Goal: Task Accomplishment & Management: Manage account settings

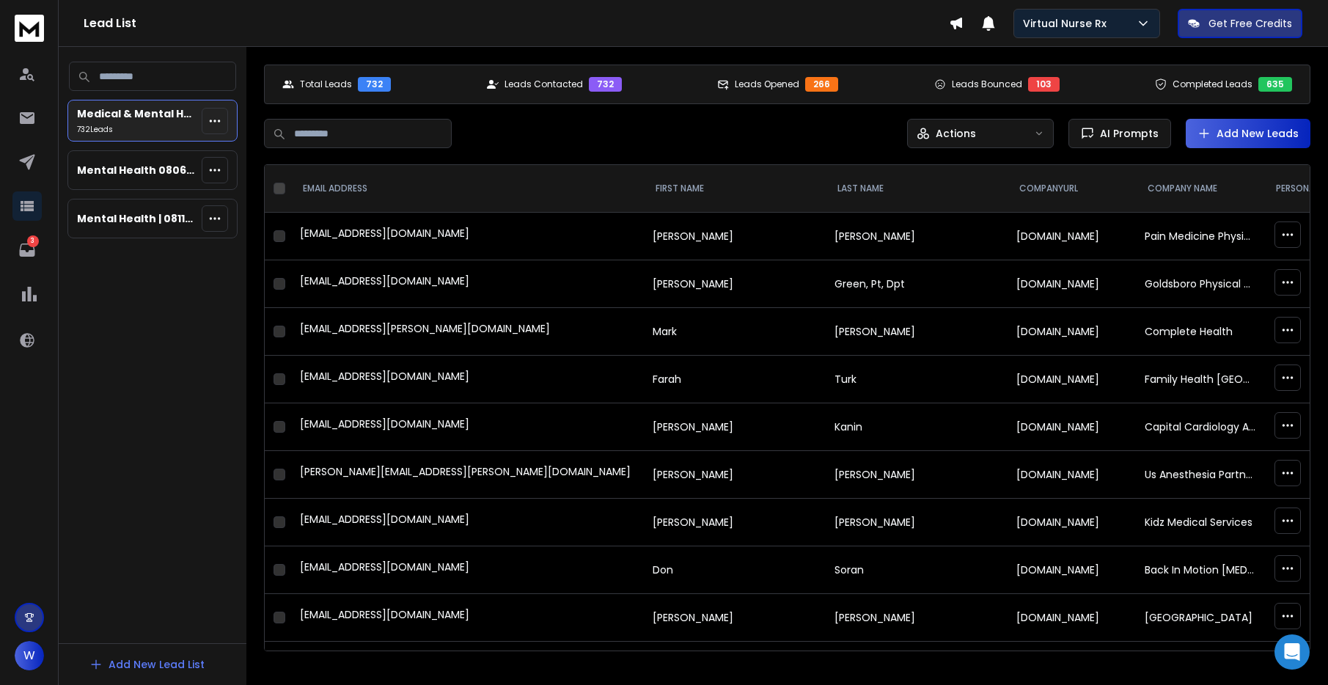
click at [1089, 31] on button "Virtual Nurse Rx" at bounding box center [1086, 23] width 147 height 29
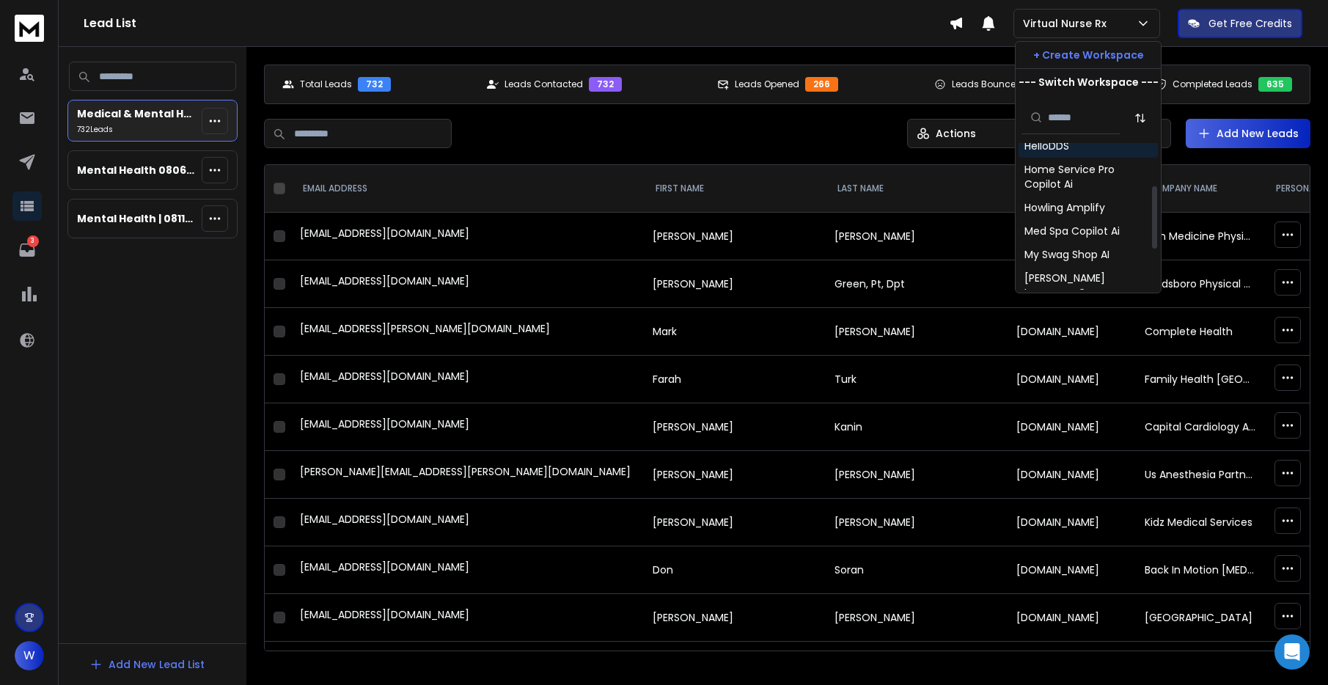
scroll to position [117, 0]
click at [1072, 235] on div "My Swag Shop AI" at bounding box center [1066, 239] width 85 height 15
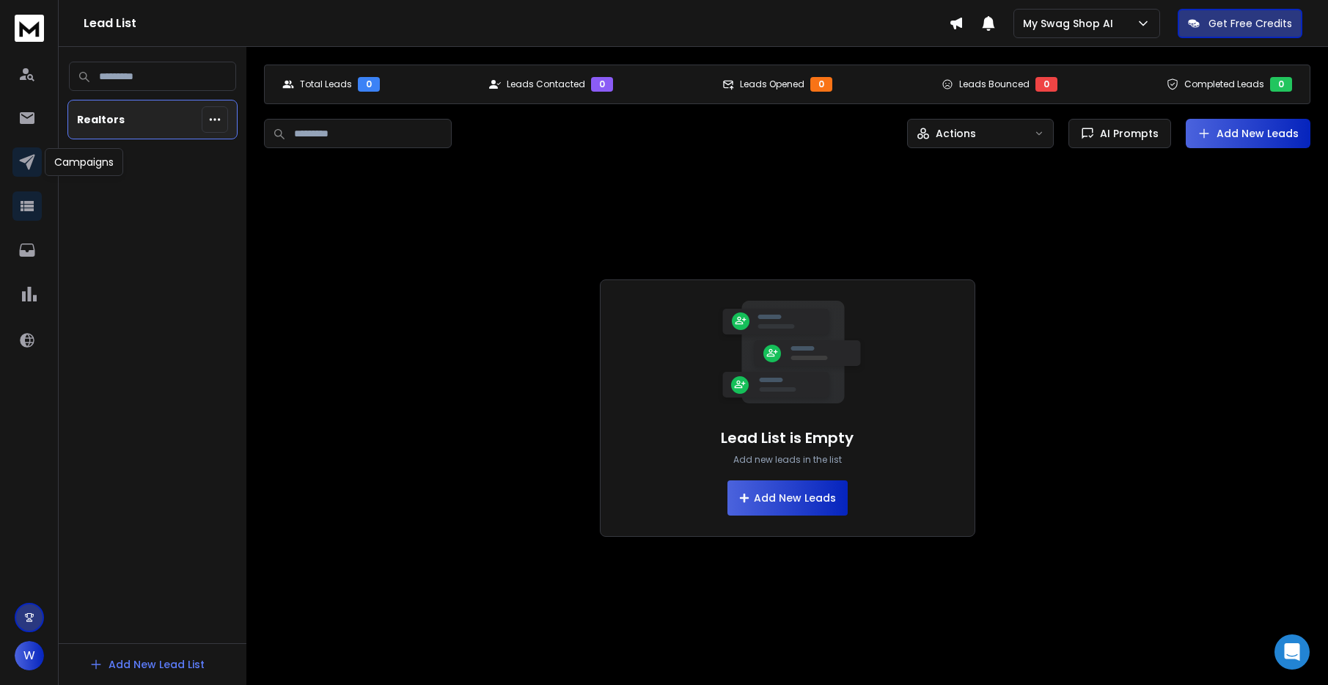
click at [34, 158] on icon at bounding box center [27, 162] width 18 height 18
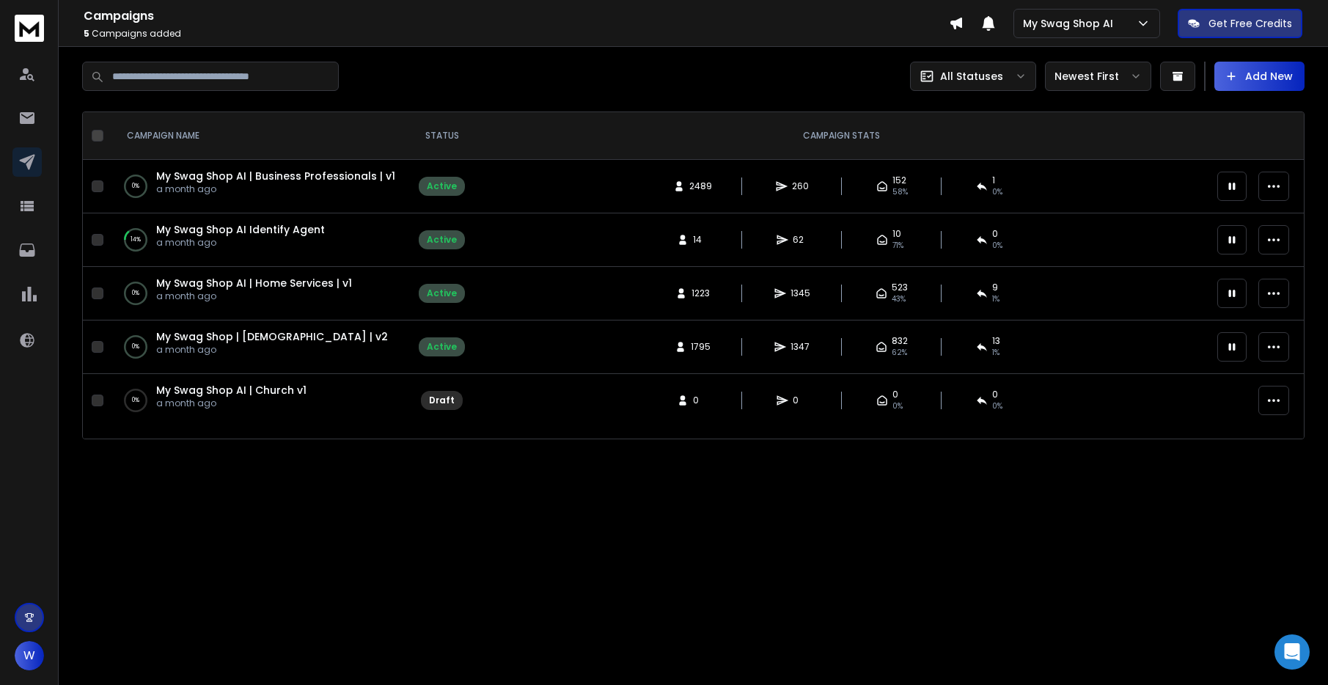
click at [93, 186] on button "button" at bounding box center [98, 186] width 12 height 12
click at [98, 234] on button "button" at bounding box center [98, 240] width 12 height 12
click at [102, 282] on td at bounding box center [96, 294] width 26 height 54
click at [97, 294] on button "button" at bounding box center [98, 293] width 12 height 12
click at [96, 345] on button "button" at bounding box center [98, 347] width 12 height 12
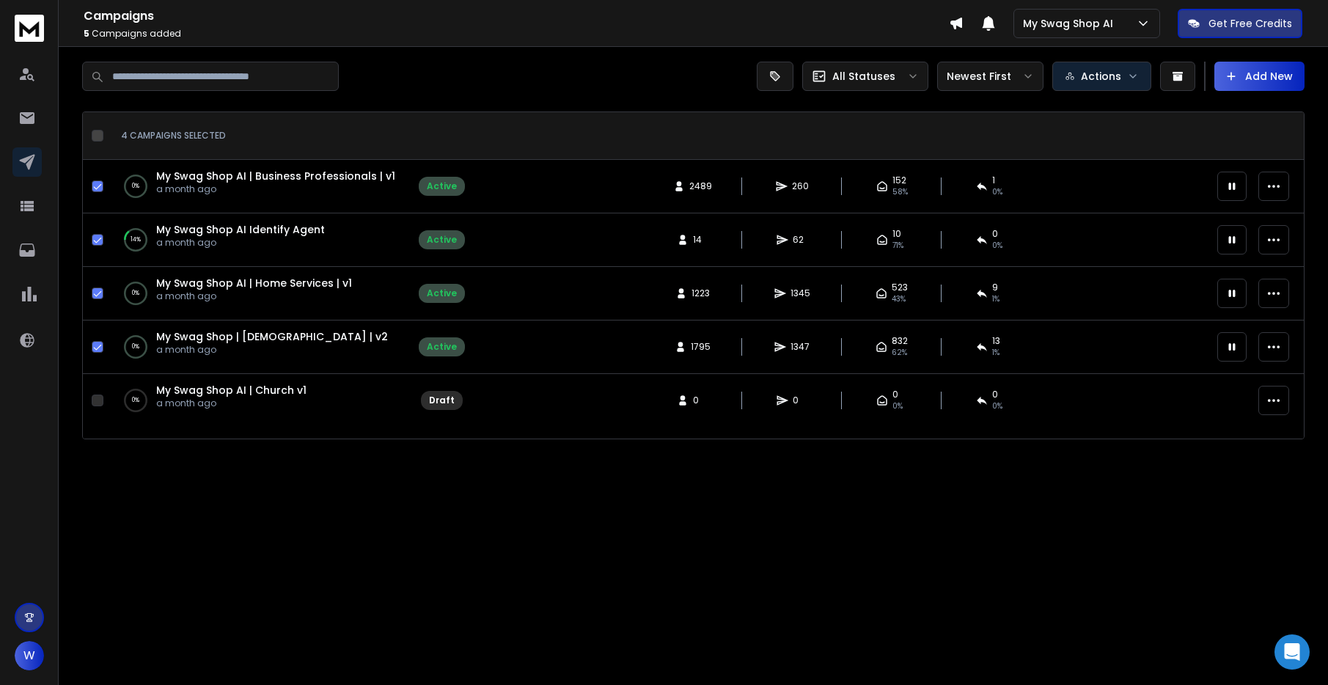
click at [1099, 81] on button "Actions" at bounding box center [1101, 76] width 99 height 29
click at [1096, 106] on p "Pause" at bounding box center [1101, 109] width 31 height 15
